Goal: Task Accomplishment & Management: Use online tool/utility

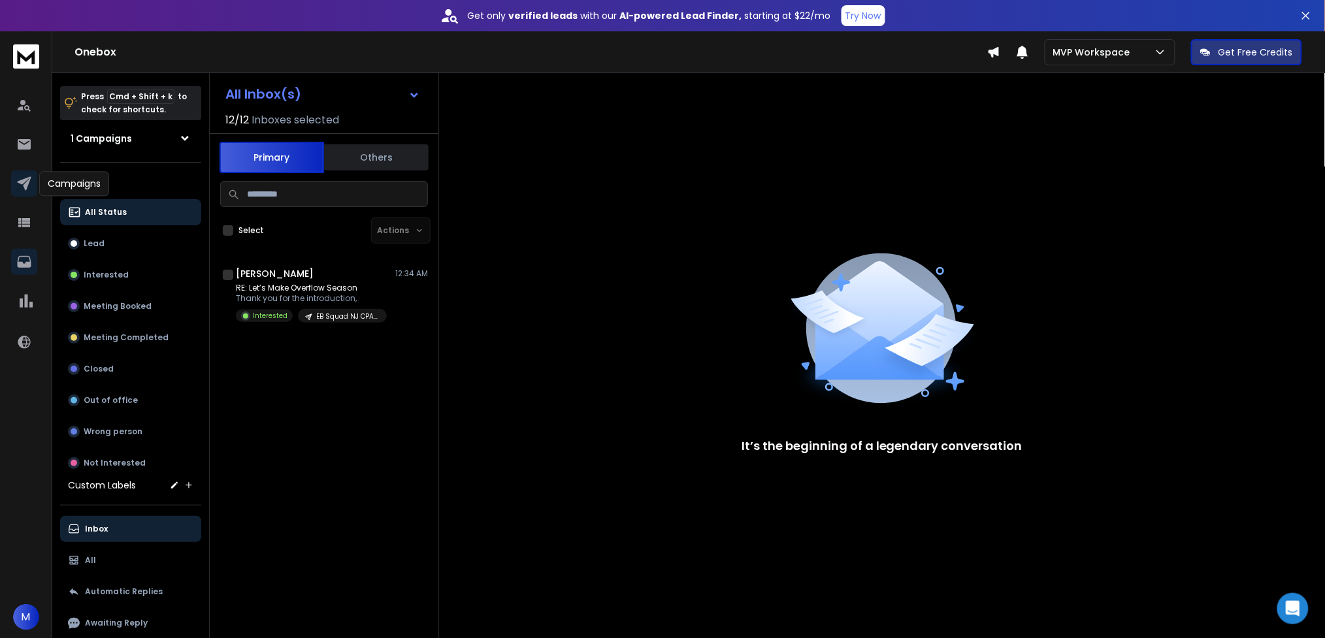
click at [29, 187] on icon at bounding box center [24, 184] width 16 height 16
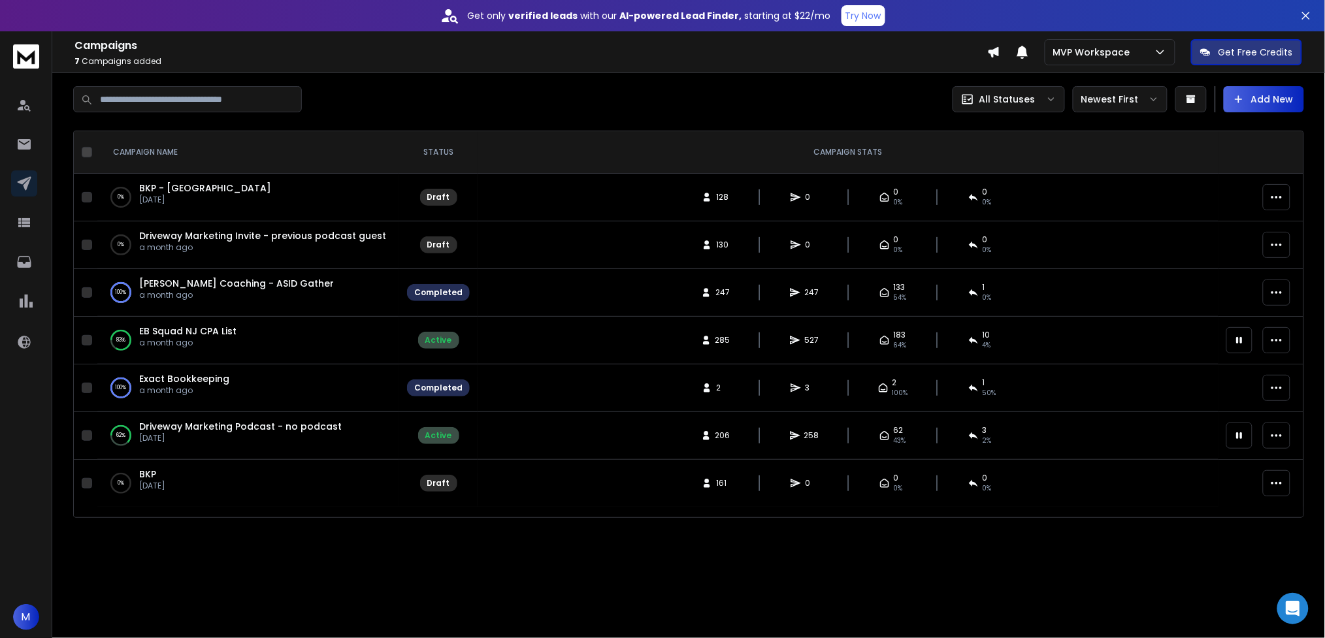
click at [191, 283] on span "[PERSON_NAME] Coaching - ASID Gather" at bounding box center [236, 283] width 195 height 13
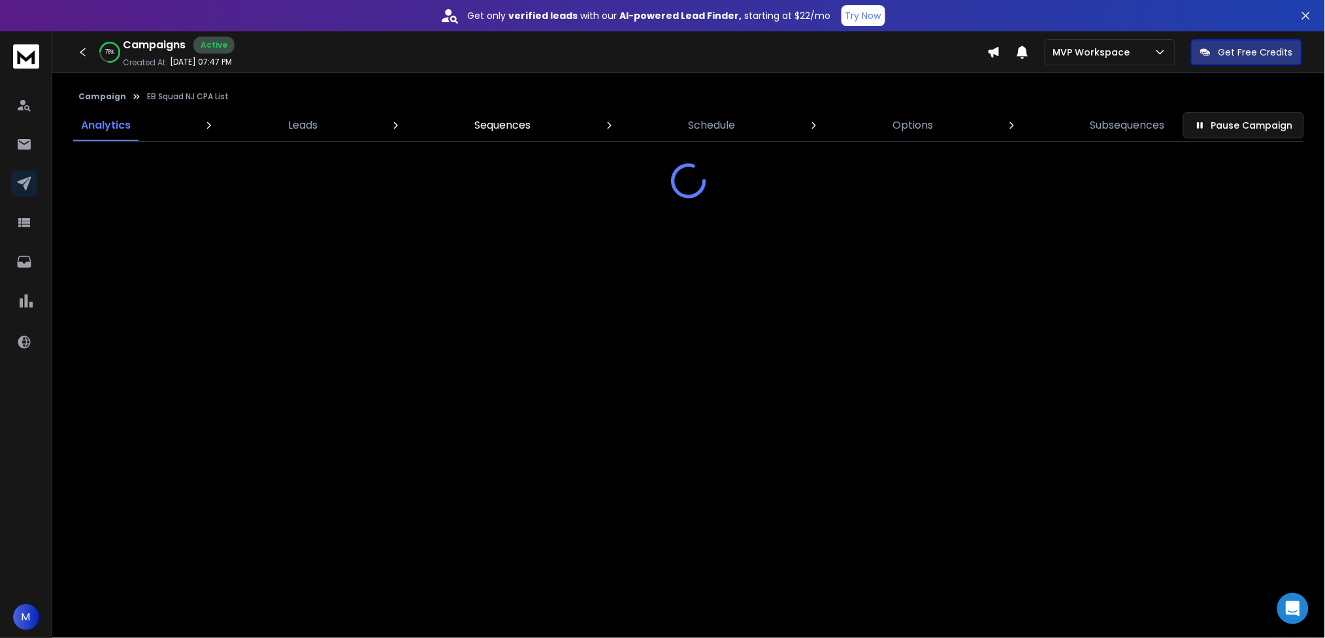
click at [498, 130] on p "Sequences" at bounding box center [503, 126] width 56 height 16
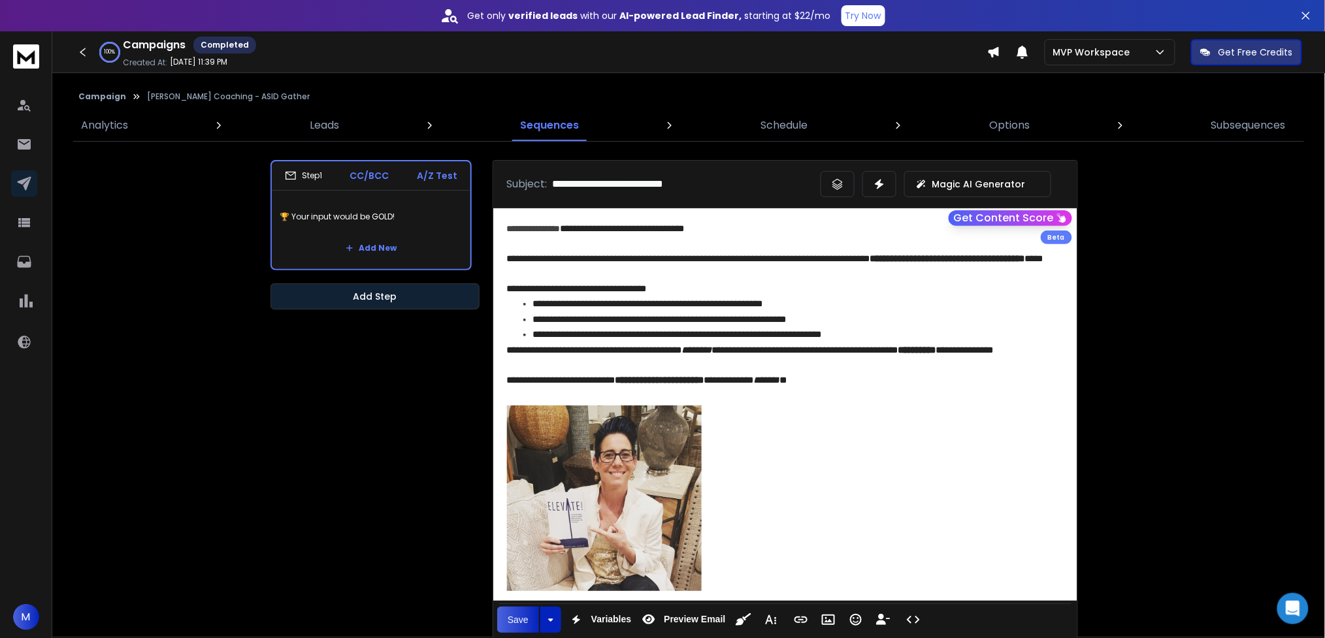
click at [396, 303] on button "Add Step" at bounding box center [374, 297] width 209 height 26
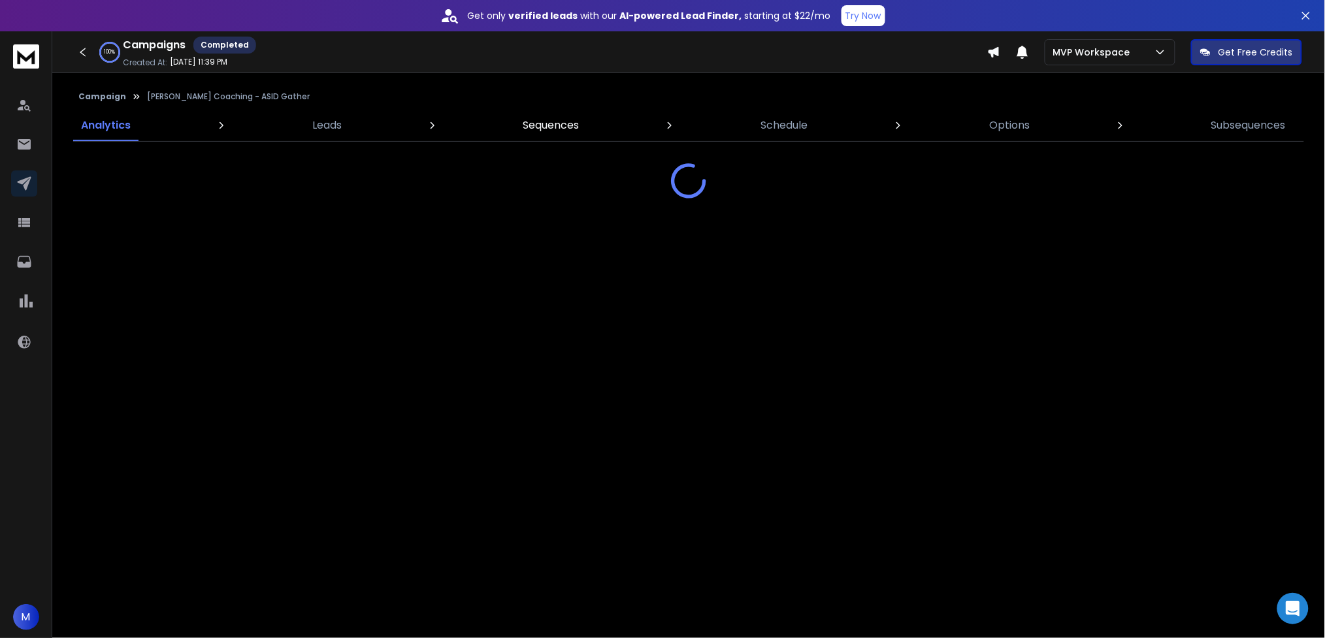
click at [535, 129] on p "Sequences" at bounding box center [551, 126] width 56 height 16
